Goal: Task Accomplishment & Management: Manage account settings

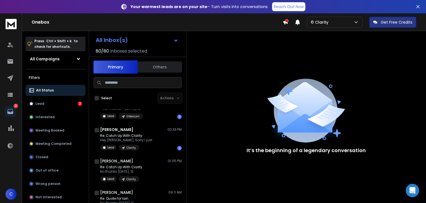
scroll to position [28, 0]
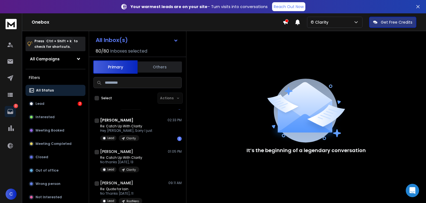
click at [132, 133] on div "Re: Catch Up With Clarity Hey [PERSON_NAME], Sorry I just Lead Clarity" at bounding box center [126, 132] width 52 height 17
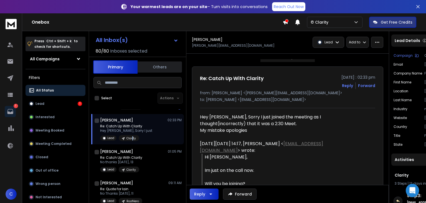
scroll to position [0, 0]
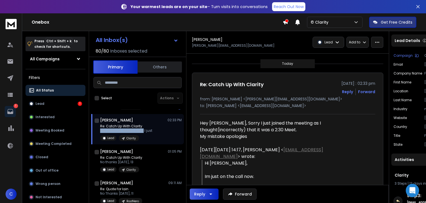
drag, startPoint x: 158, startPoint y: 130, endPoint x: 156, endPoint y: 117, distance: 13.2
click at [157, 128] on div "Re: Catch Up With Clarity Hey [PERSON_NAME], Sorry I just Lead Clarity" at bounding box center [141, 132] width 82 height 17
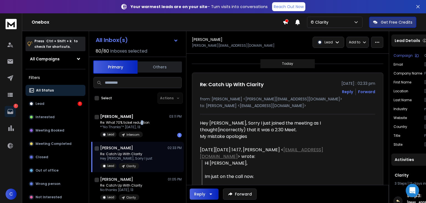
drag, startPoint x: 142, startPoint y: 121, endPoint x: 140, endPoint y: 115, distance: 6.5
click at [142, 120] on p "Re: What 70% ticket reduction" at bounding box center [124, 122] width 49 height 4
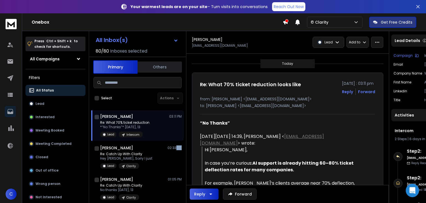
drag, startPoint x: 169, startPoint y: 142, endPoint x: 146, endPoint y: 143, distance: 23.3
click at [160, 143] on div "Anil Kumar 03:11 PM Re: What 70% ticket reduction *“No Thanks”* On Wed, 13 Lead…" at bounding box center [137, 184] width 97 height 150
click at [147, 143] on div "Shaun Locke 02:33 PM Re: Catch Up With Clarity Hey Callum, Sorry I just Lead Cl…" at bounding box center [138, 157] width 92 height 30
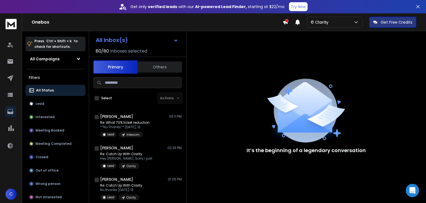
drag, startPoint x: 160, startPoint y: 101, endPoint x: 159, endPoint y: 113, distance: 12.6
click at [161, 101] on div "Actions" at bounding box center [170, 97] width 25 height 11
click at [158, 121] on div "Re: What 70% ticket reduction *“No Thanks”* [DATE], 13 Lead Intercom" at bounding box center [141, 128] width 82 height 17
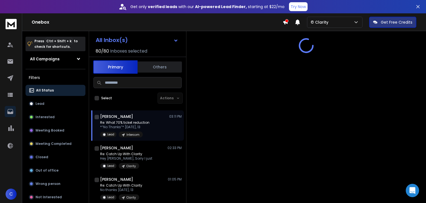
drag, startPoint x: 160, startPoint y: 155, endPoint x: 163, endPoint y: 155, distance: 3.1
click at [161, 155] on div "Re: Catch Up With Clarity Hey [PERSON_NAME], Sorry I just Lead Clarity" at bounding box center [141, 159] width 82 height 17
